Goal: Check status: Check status

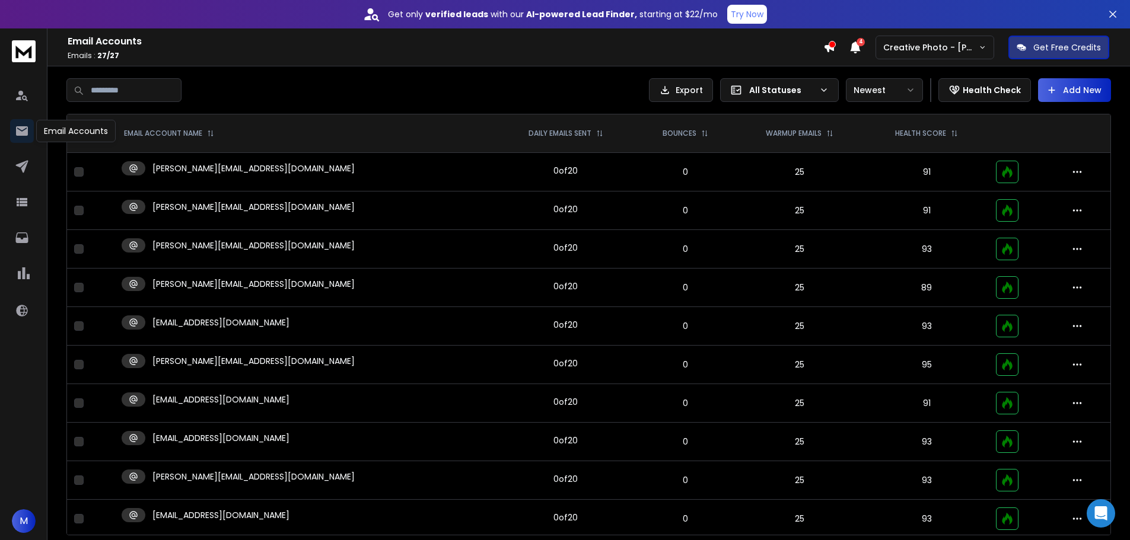
click at [26, 134] on icon at bounding box center [22, 130] width 12 height 9
click at [27, 172] on icon at bounding box center [22, 167] width 14 height 14
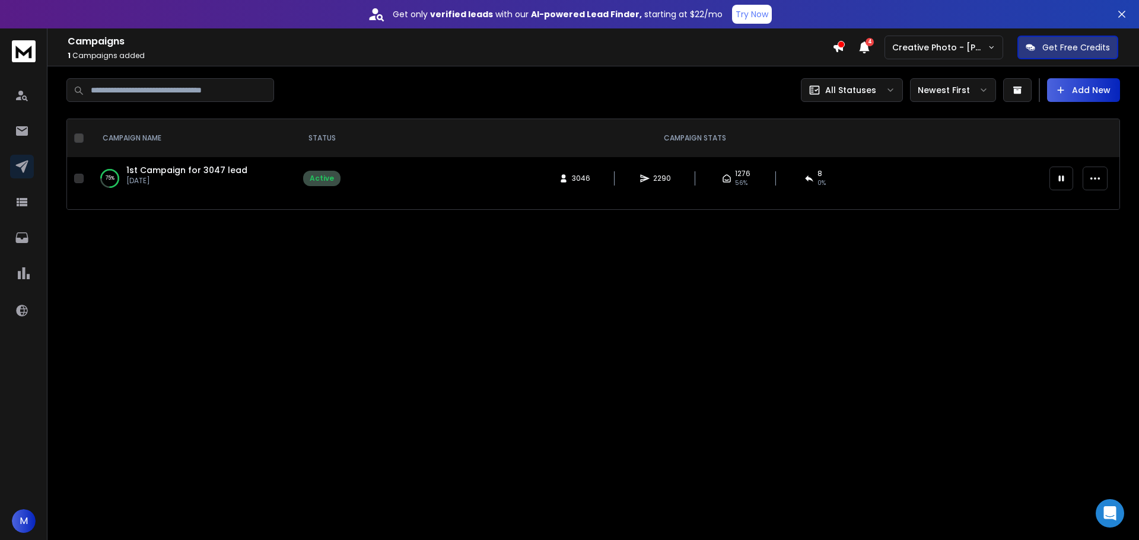
click at [179, 174] on span "1st Campaign for 3047 lead" at bounding box center [186, 170] width 121 height 12
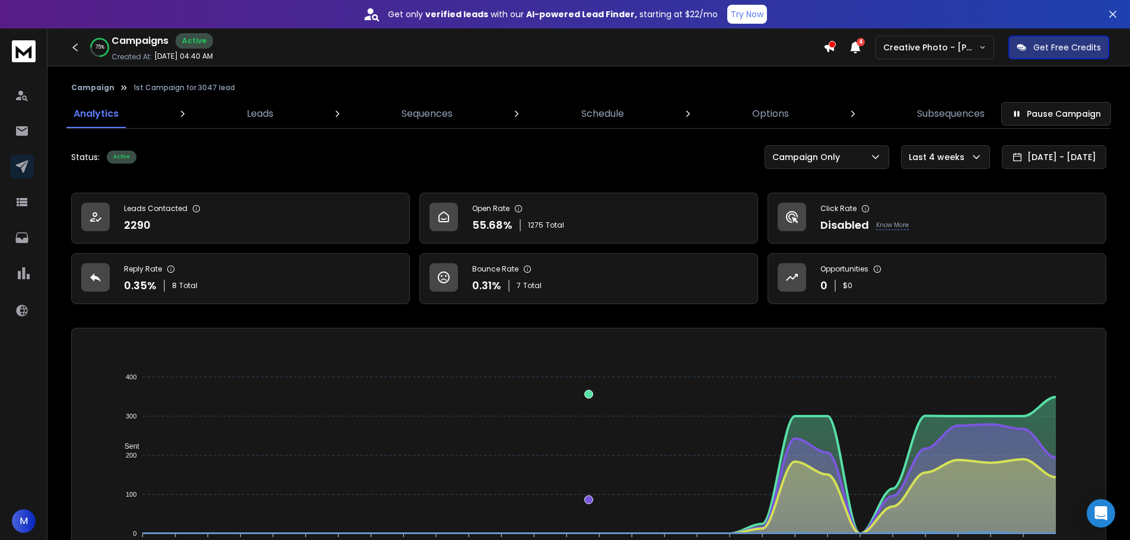
click at [189, 284] on span "Total" at bounding box center [188, 285] width 18 height 9
